Goal: Task Accomplishment & Management: Manage account settings

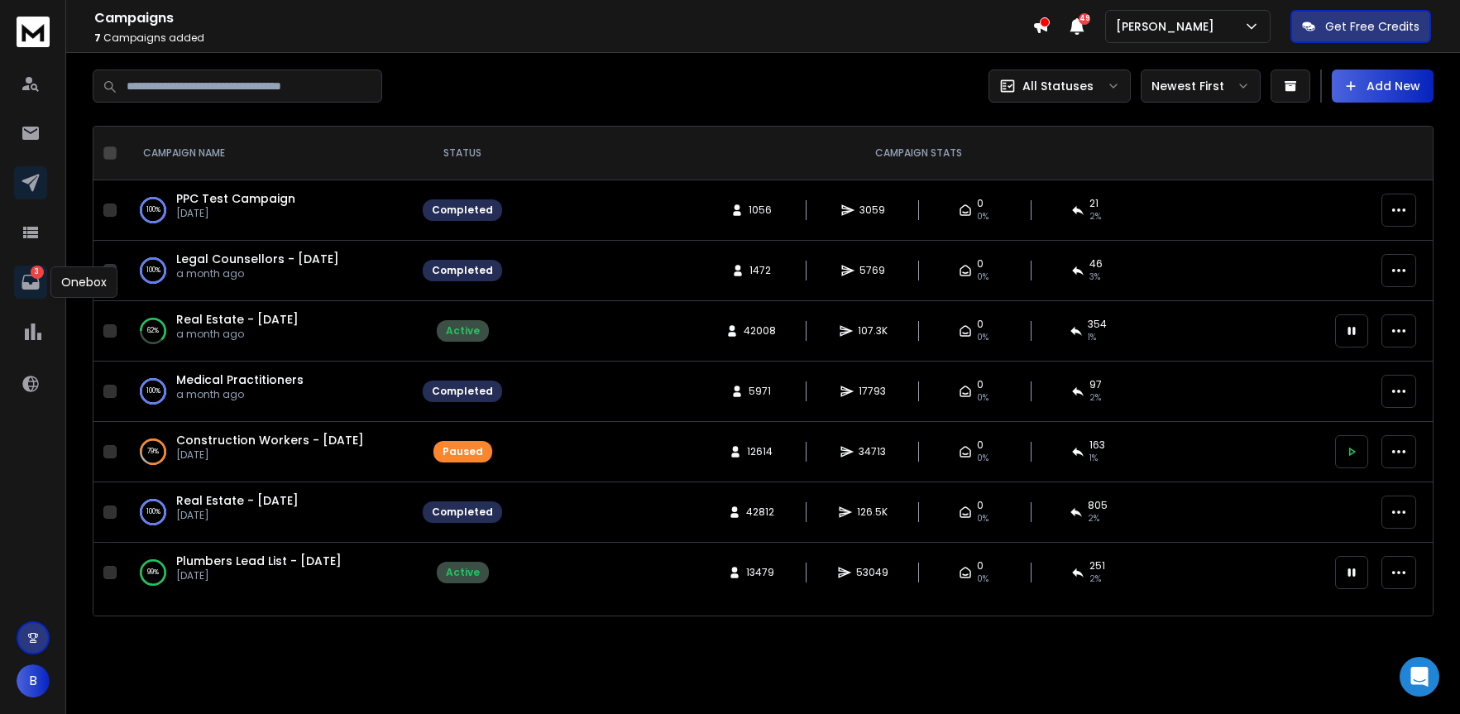
click at [26, 289] on icon at bounding box center [30, 282] width 17 height 15
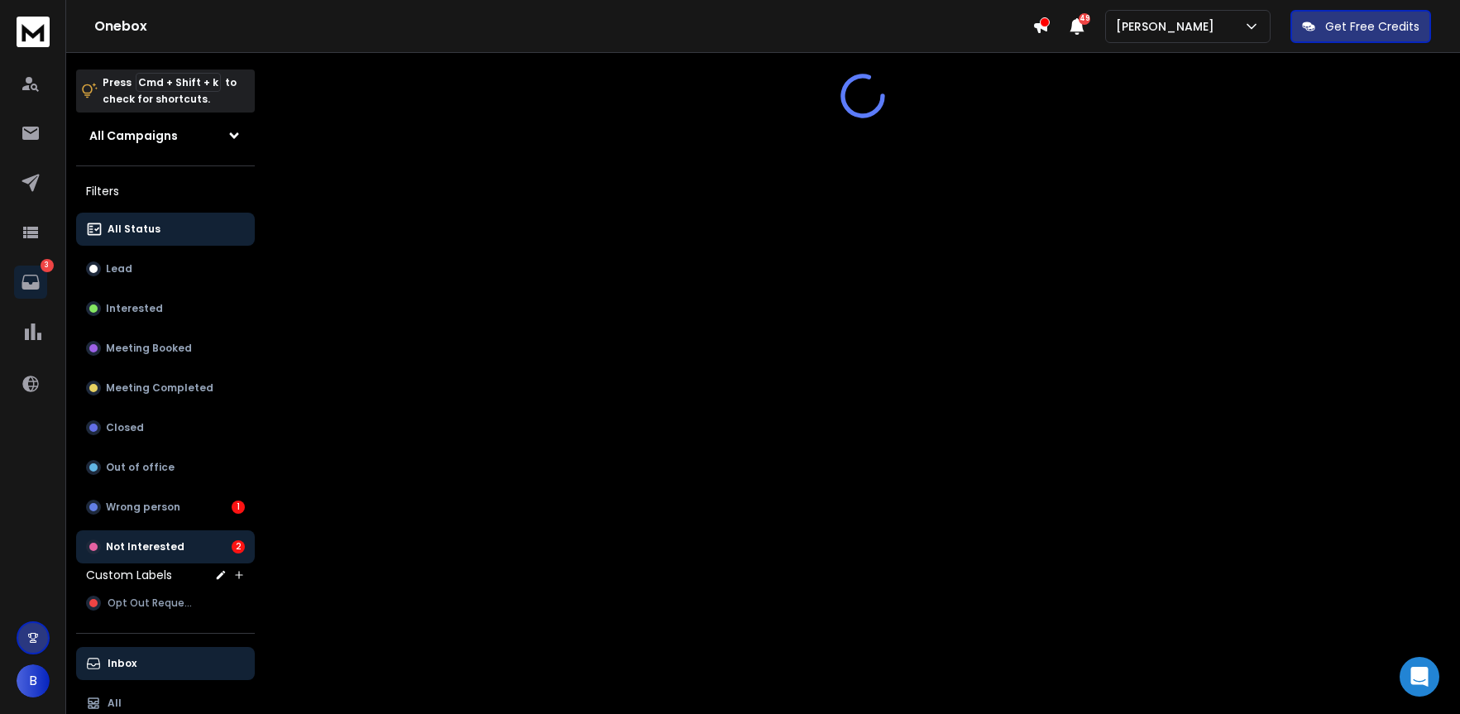
click at [177, 539] on button "Not Interested 2" at bounding box center [165, 546] width 179 height 33
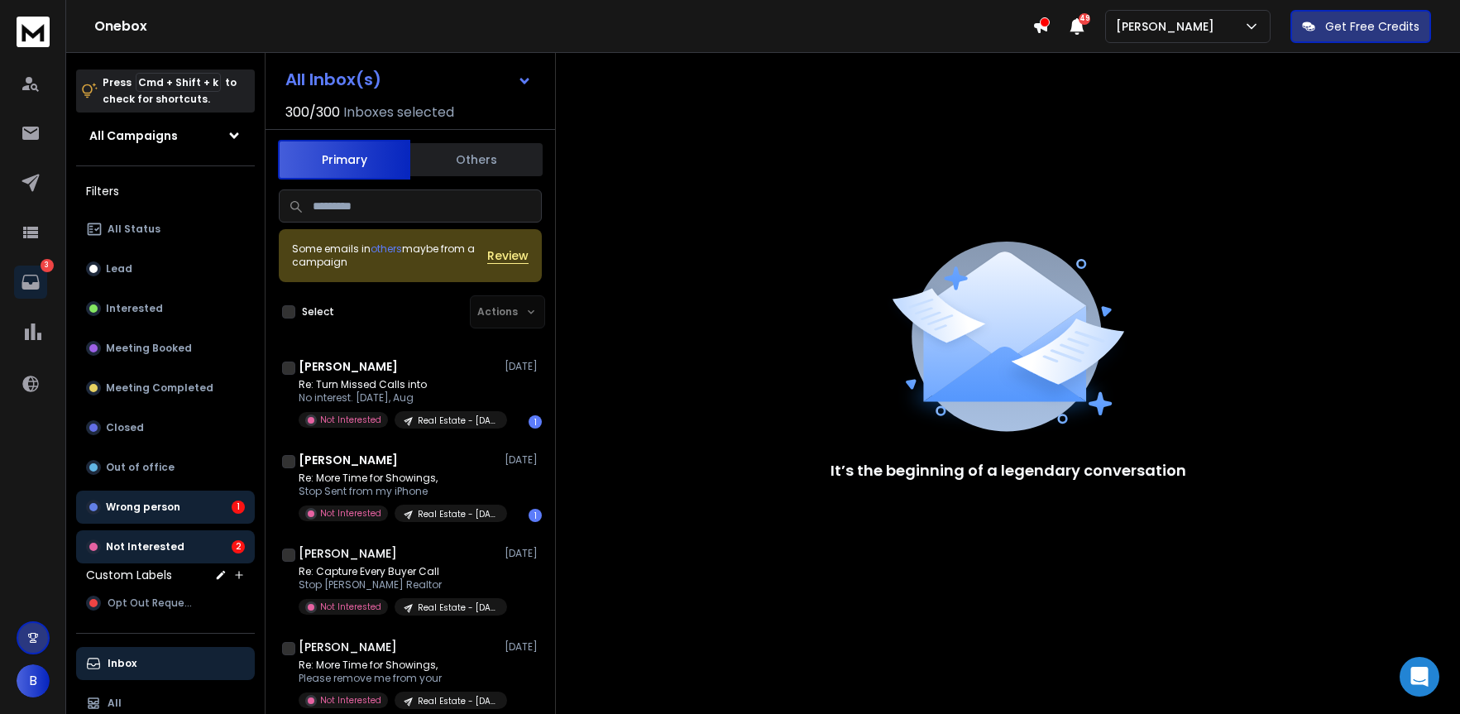
click at [164, 509] on p "Wrong person" at bounding box center [143, 506] width 74 height 13
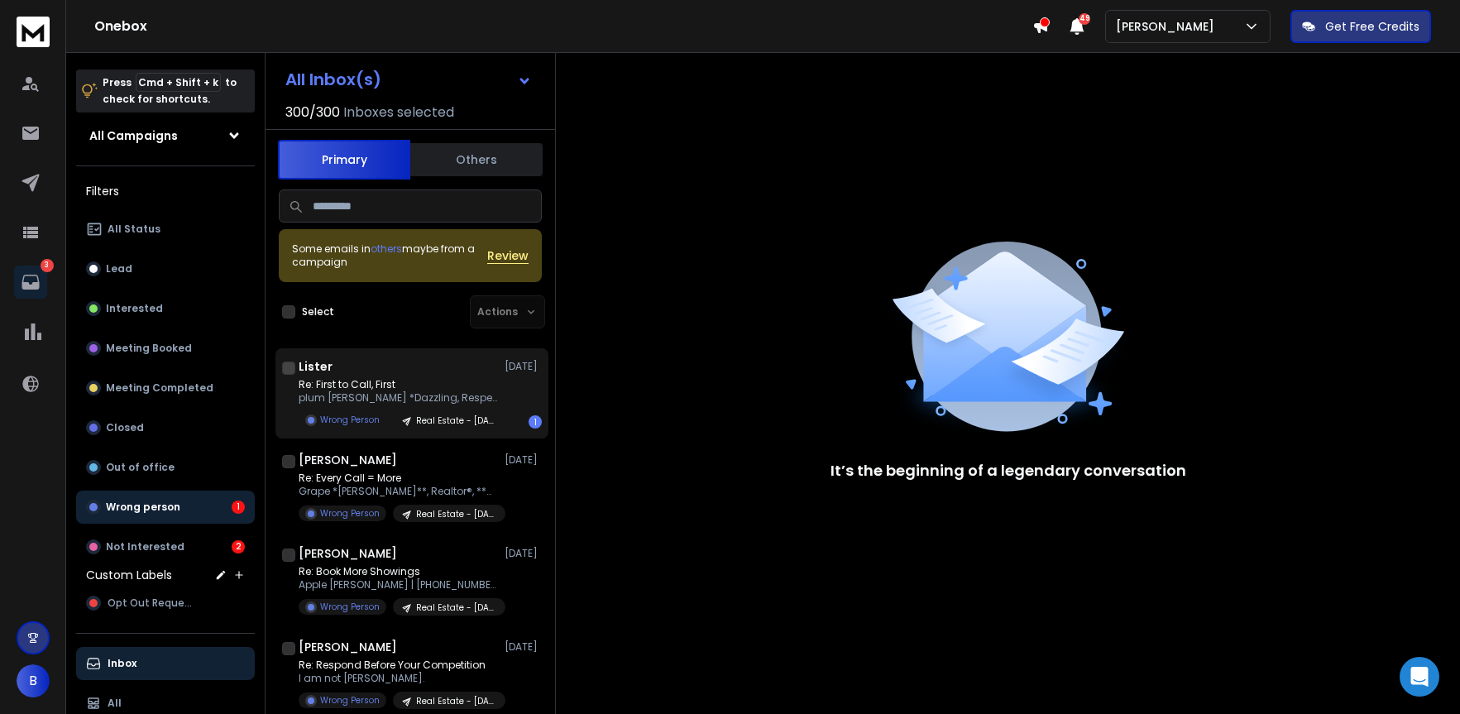
click at [411, 376] on div "Lister [DATE] Re: First to Call, First plum [PERSON_NAME] *Dazzling, Respectful…" at bounding box center [420, 393] width 243 height 70
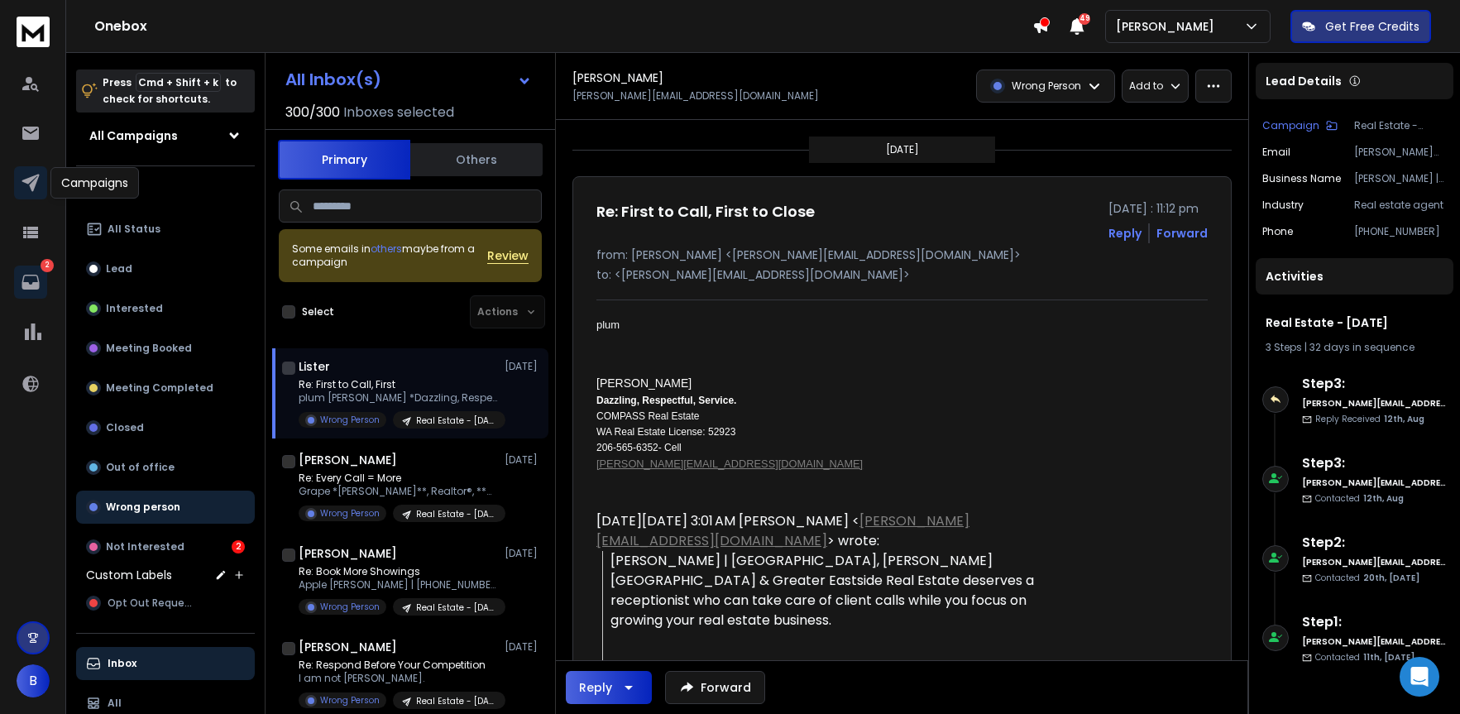
click at [40, 189] on link at bounding box center [30, 182] width 33 height 33
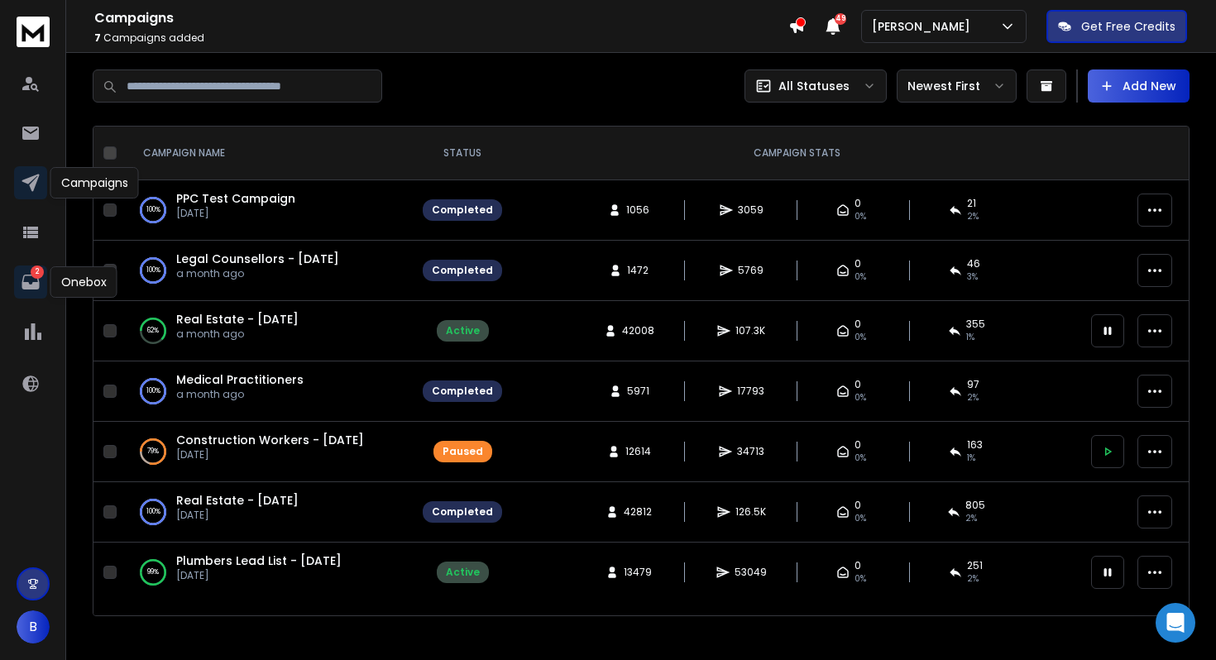
click at [23, 284] on icon at bounding box center [30, 282] width 17 height 15
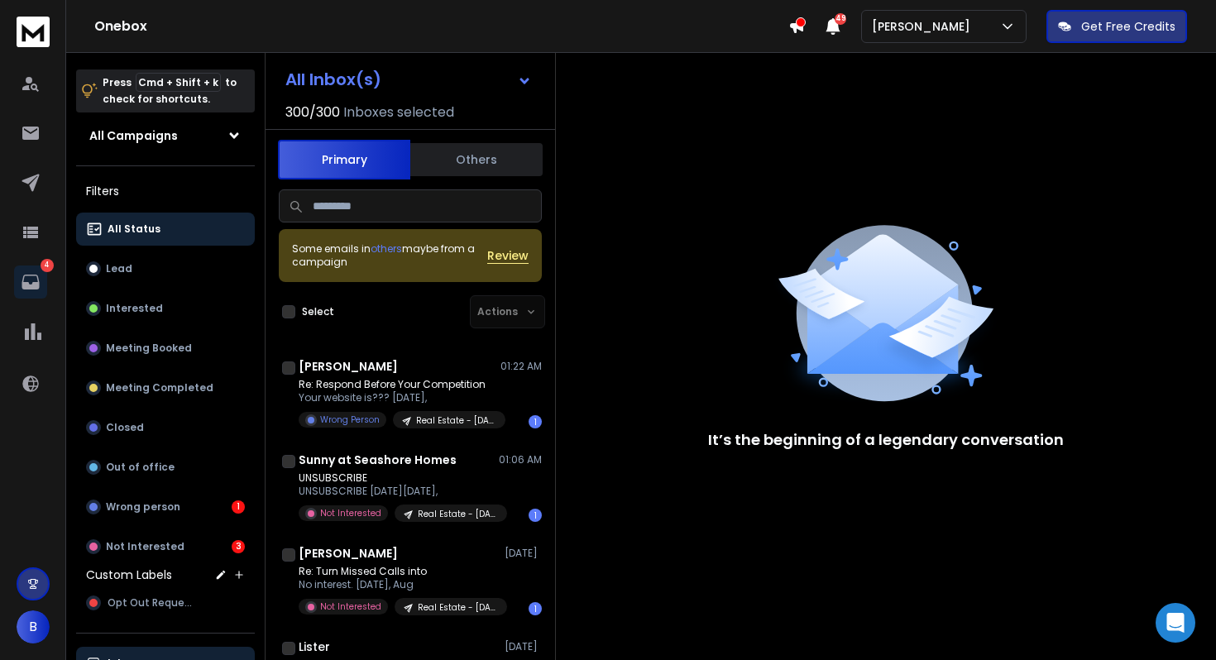
click at [857, 165] on div "It’s the beginning of a legendary conversation" at bounding box center [886, 333] width 660 height 561
